Goal: Task Accomplishment & Management: Manage account settings

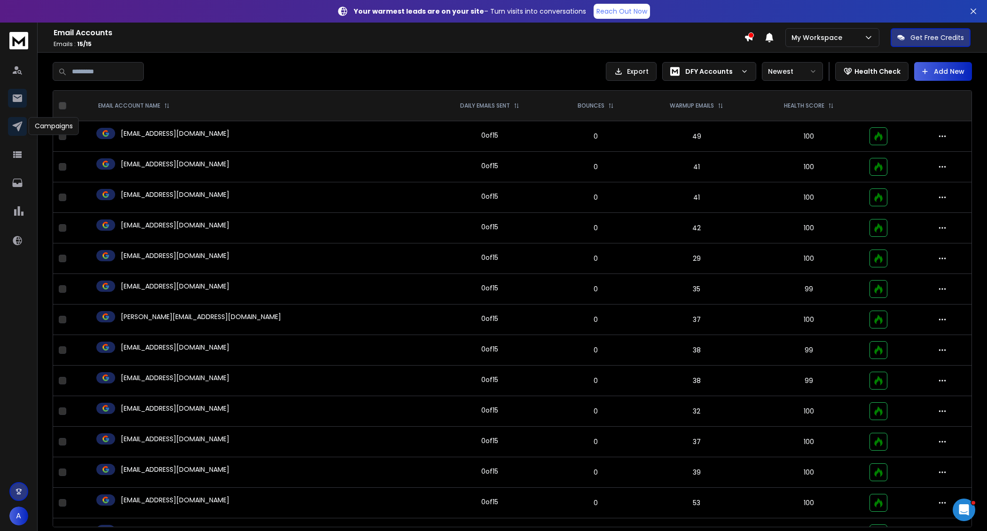
click at [20, 133] on link at bounding box center [17, 126] width 19 height 19
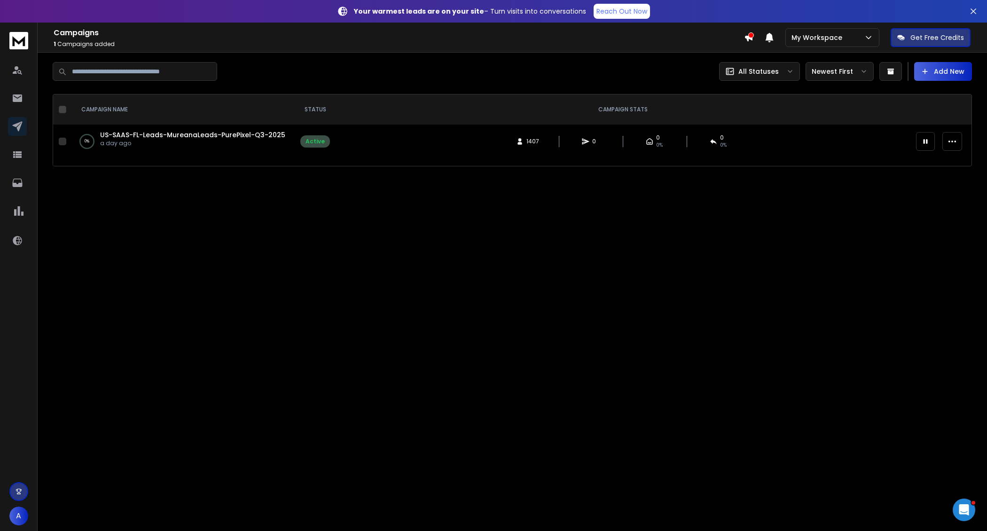
click at [150, 133] on span "US-SAAS-FL-Leads-MureanaLeads-PurePixel-Q3-2025" at bounding box center [192, 134] width 185 height 9
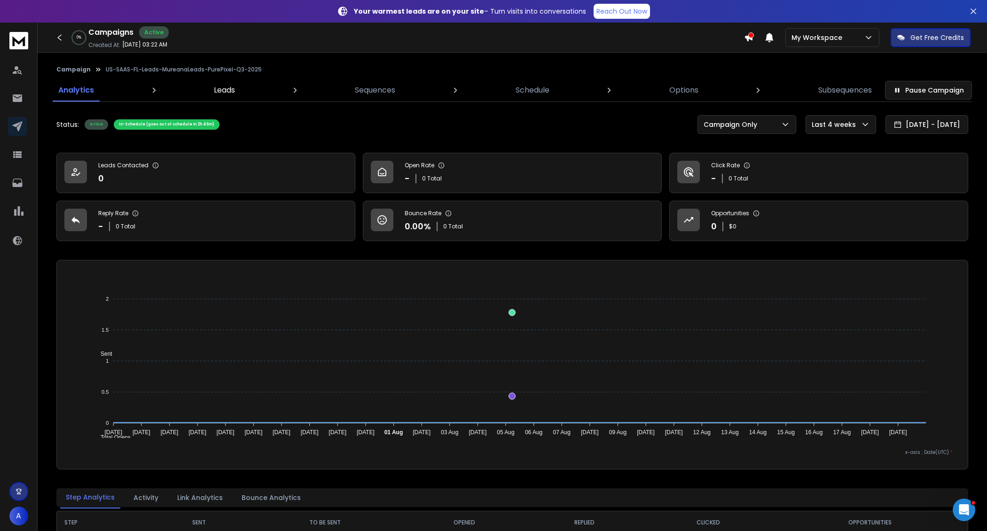
click at [227, 88] on p "Leads" at bounding box center [224, 90] width 21 height 11
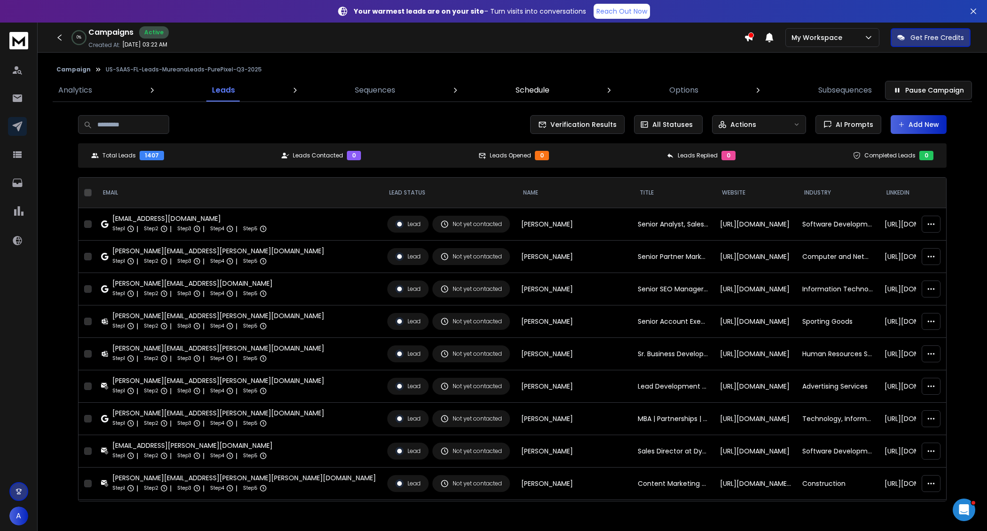
click at [526, 86] on p "Schedule" at bounding box center [533, 90] width 34 height 11
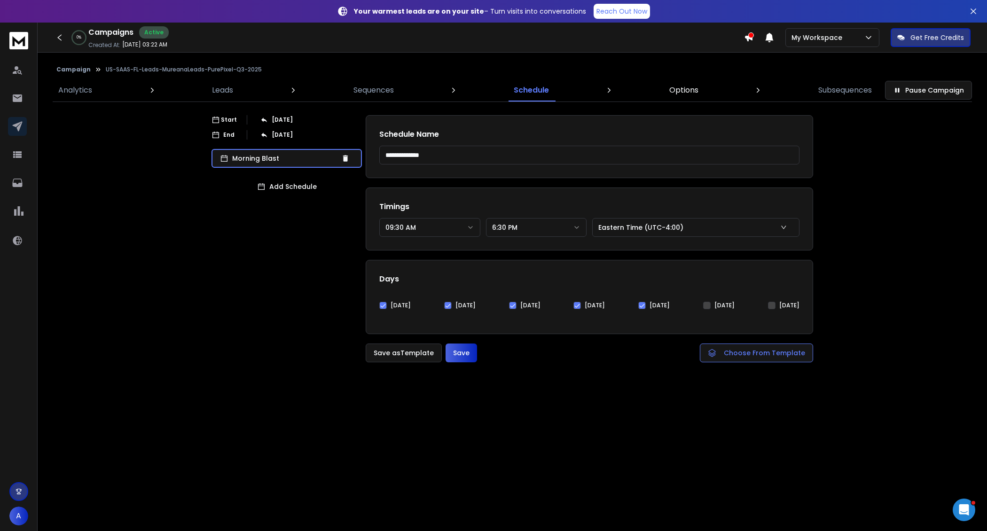
click at [694, 90] on p "Options" at bounding box center [683, 90] width 29 height 11
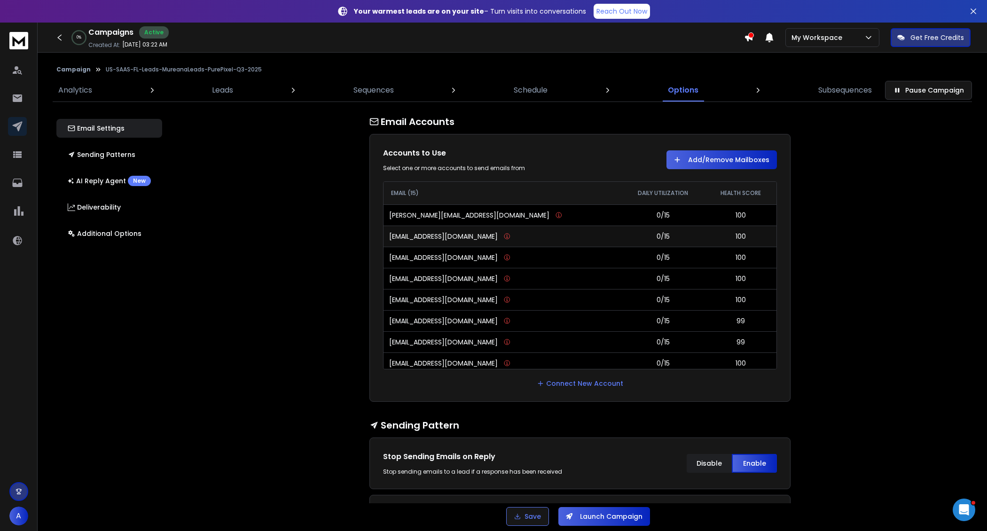
click at [411, 237] on p "[EMAIL_ADDRESS][DOMAIN_NAME]" at bounding box center [443, 236] width 109 height 9
copy div "[EMAIL_ADDRESS][DOMAIN_NAME]"
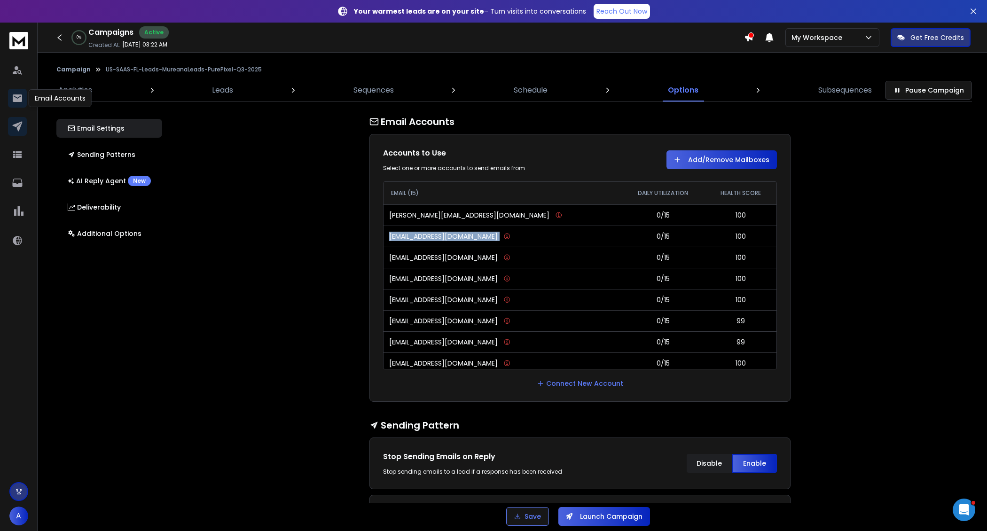
click at [22, 98] on icon at bounding box center [17, 98] width 11 height 11
